Goal: Task Accomplishment & Management: Use online tool/utility

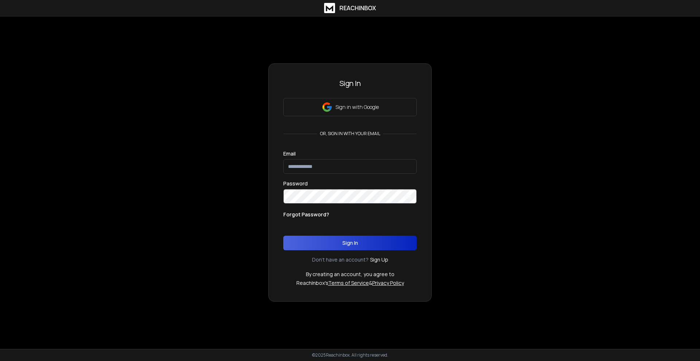
click at [326, 172] on input "email" at bounding box center [349, 166] width 133 height 15
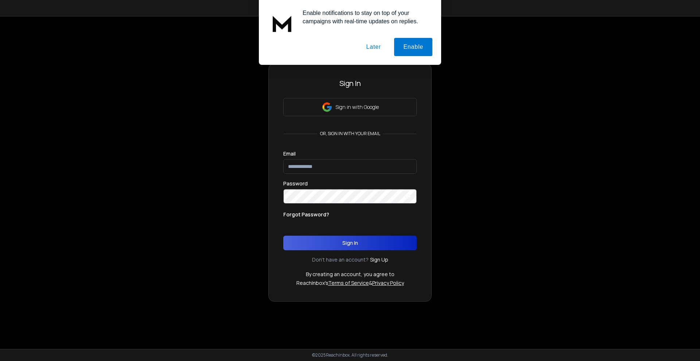
type input "**********"
click at [340, 242] on button "Sign In" at bounding box center [349, 243] width 133 height 15
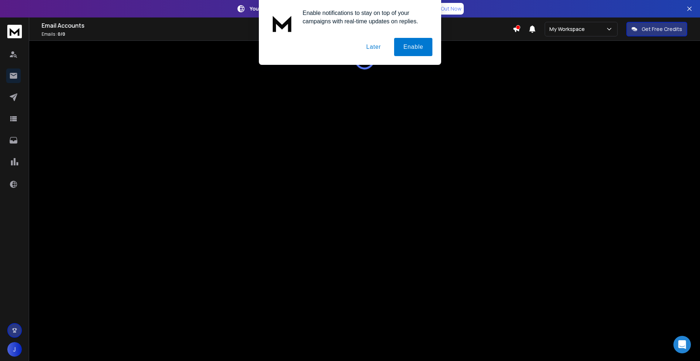
click at [369, 46] on button "Later" at bounding box center [373, 47] width 33 height 18
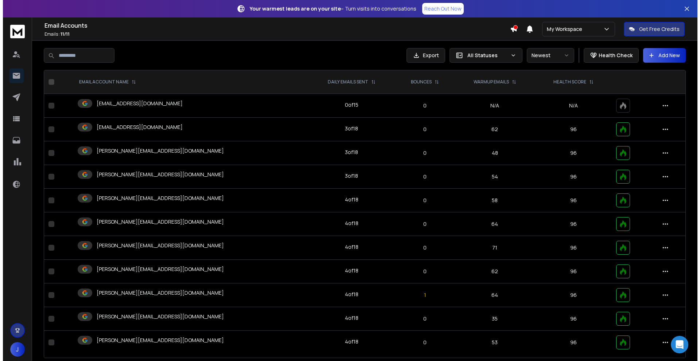
scroll to position [2, 0]
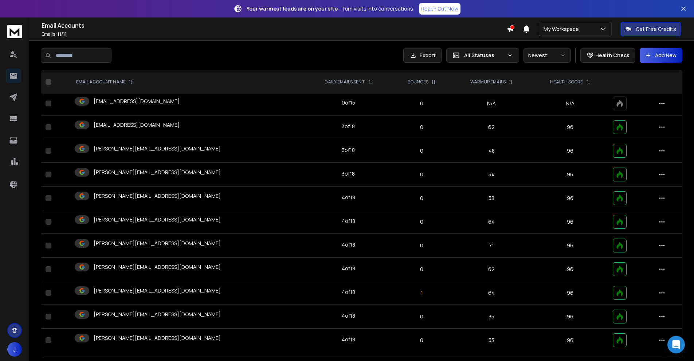
click at [397, 292] on p "1" at bounding box center [422, 292] width 50 height 7
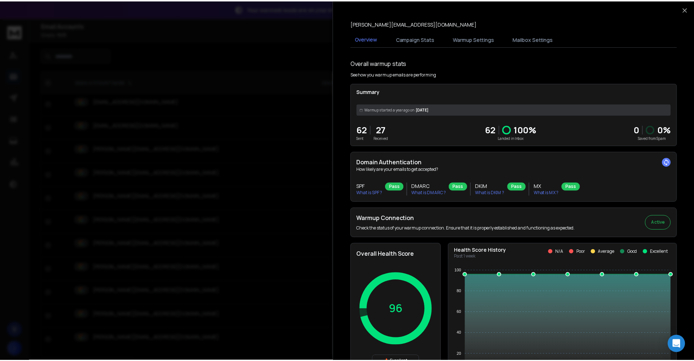
scroll to position [0, 0]
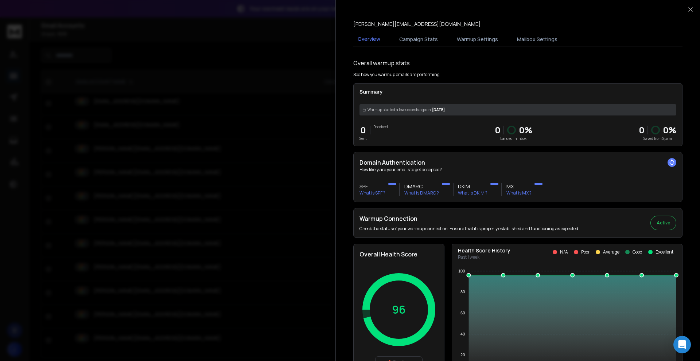
click at [263, 131] on div at bounding box center [350, 180] width 700 height 361
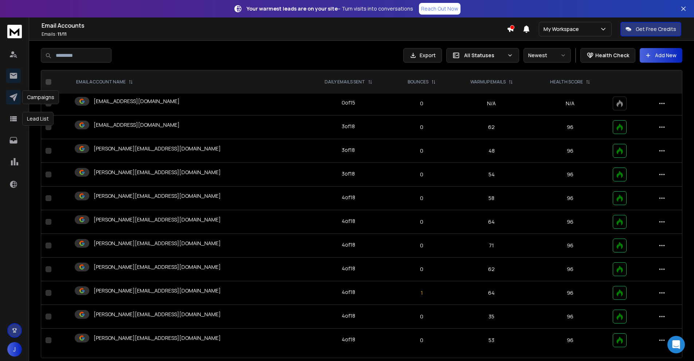
click at [13, 97] on icon at bounding box center [13, 97] width 8 height 8
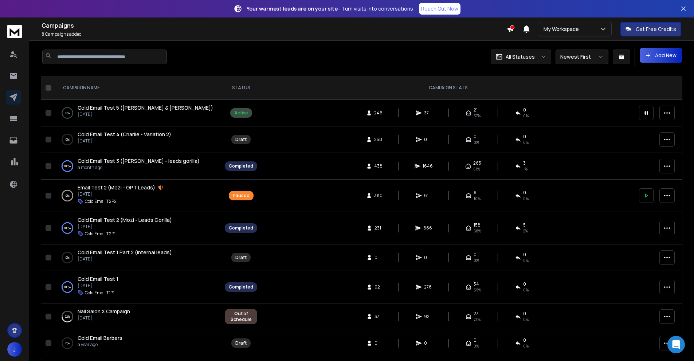
drag, startPoint x: 233, startPoint y: 121, endPoint x: 243, endPoint y: 102, distance: 21.7
click at [262, 102] on td "246 37 21 57 % 0 0 %" at bounding box center [448, 113] width 373 height 27
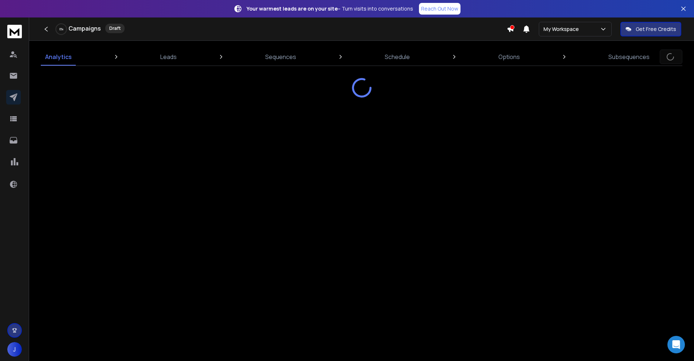
click at [246, 105] on div at bounding box center [362, 256] width 636 height 361
